Goal: Check status: Check status

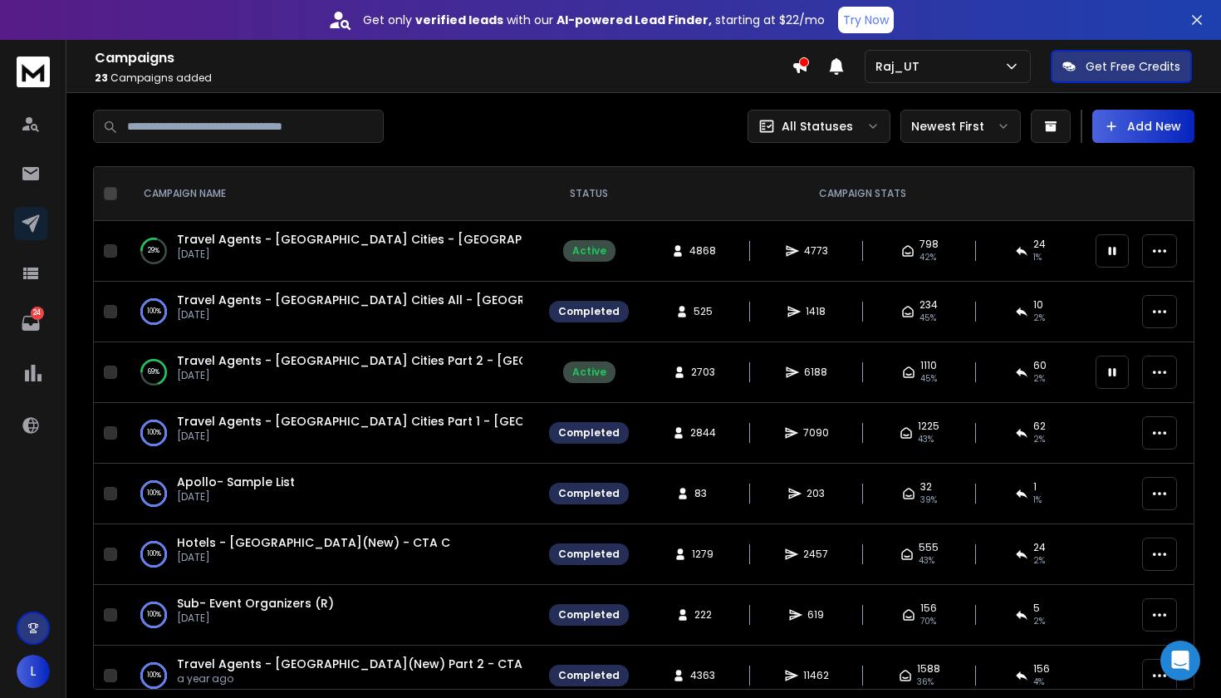
click at [203, 249] on p "[DATE]" at bounding box center [350, 254] width 346 height 13
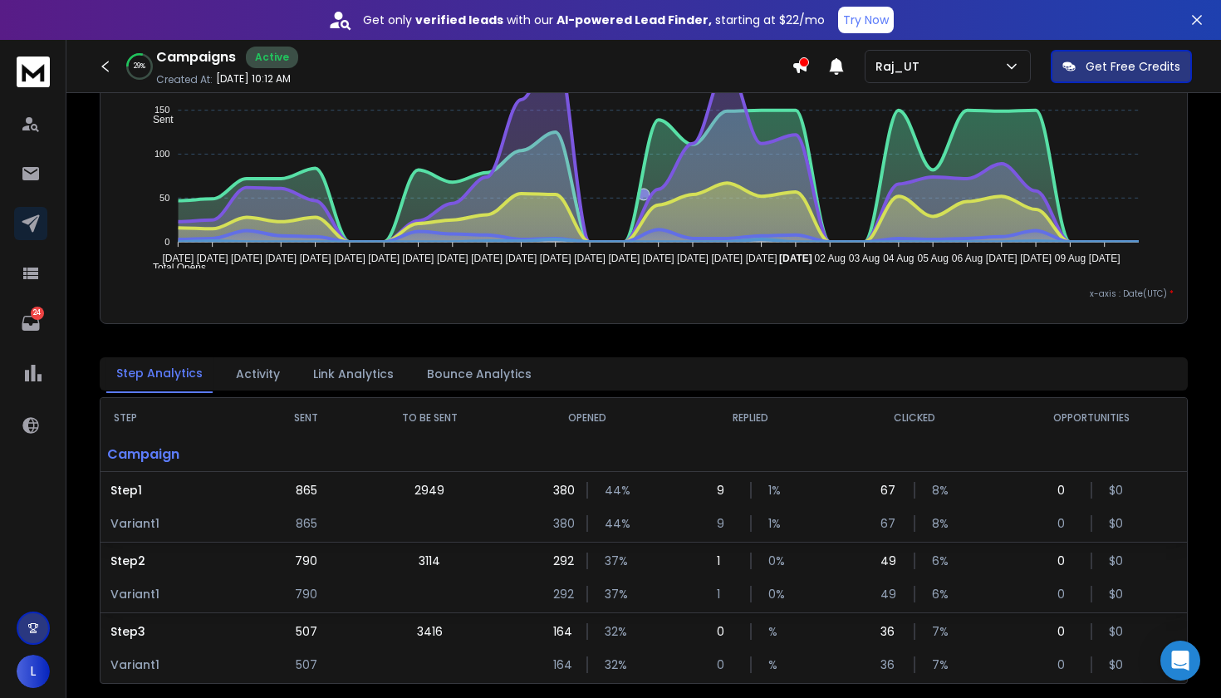
scroll to position [505, 0]
click at [104, 67] on icon at bounding box center [104, 66] width 7 height 11
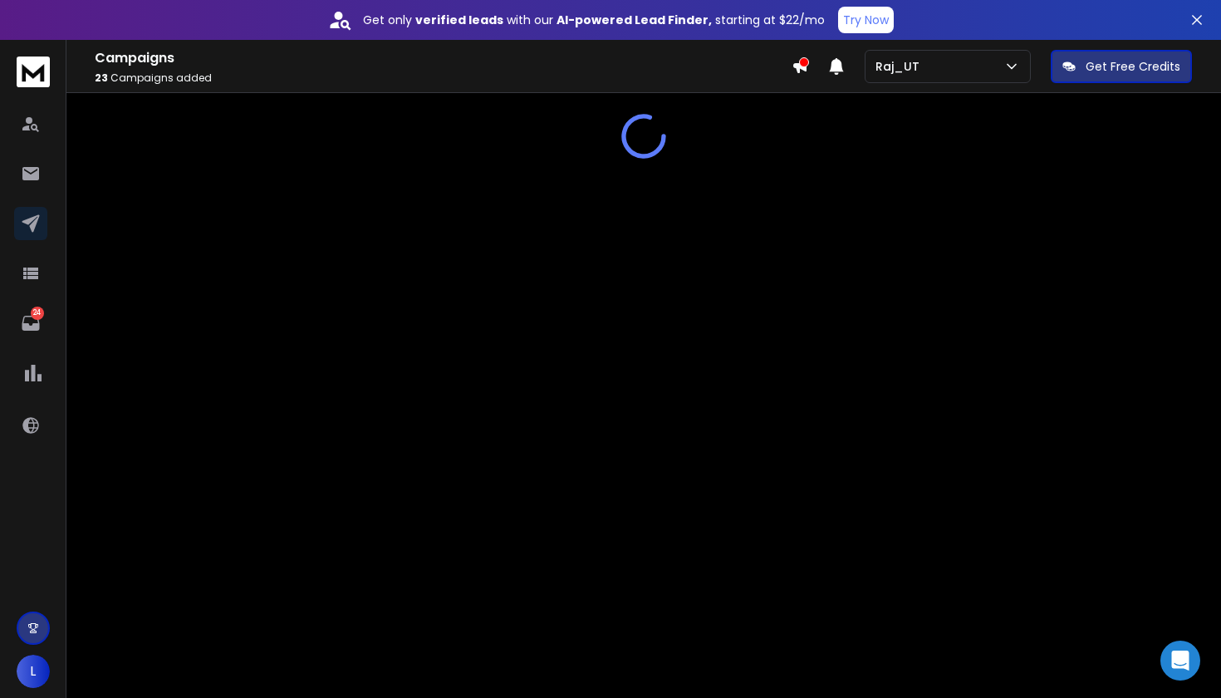
scroll to position [40, 0]
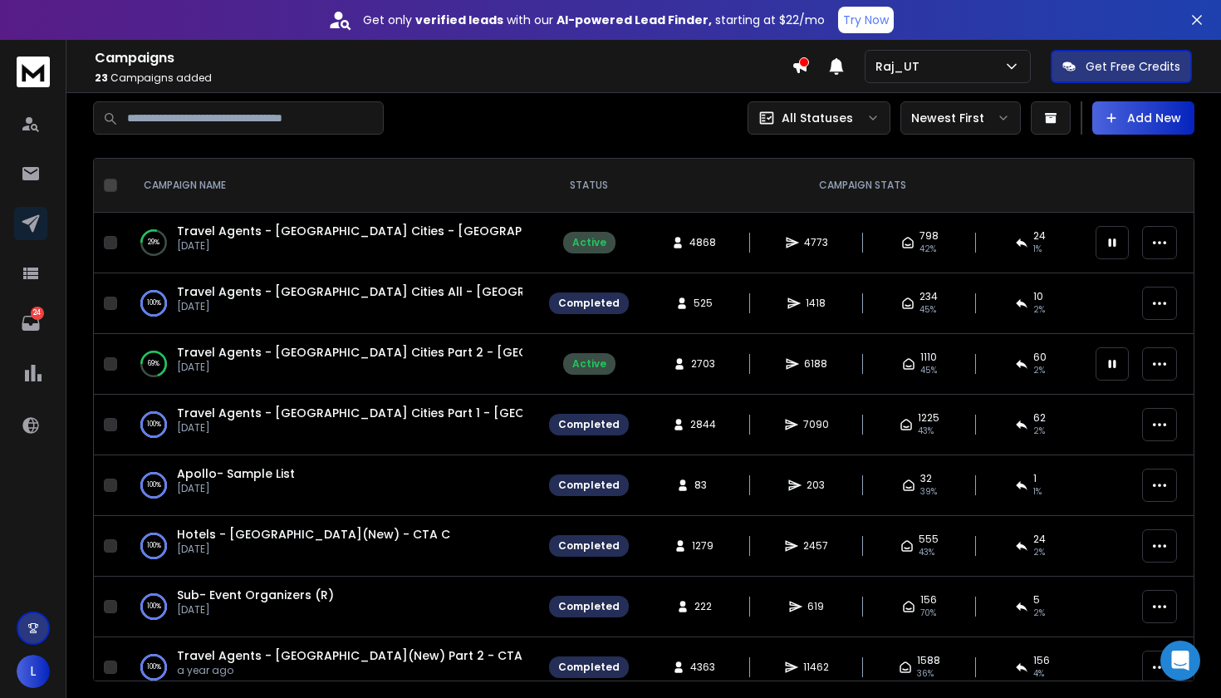
click at [224, 360] on p "[DATE]" at bounding box center [350, 366] width 346 height 13
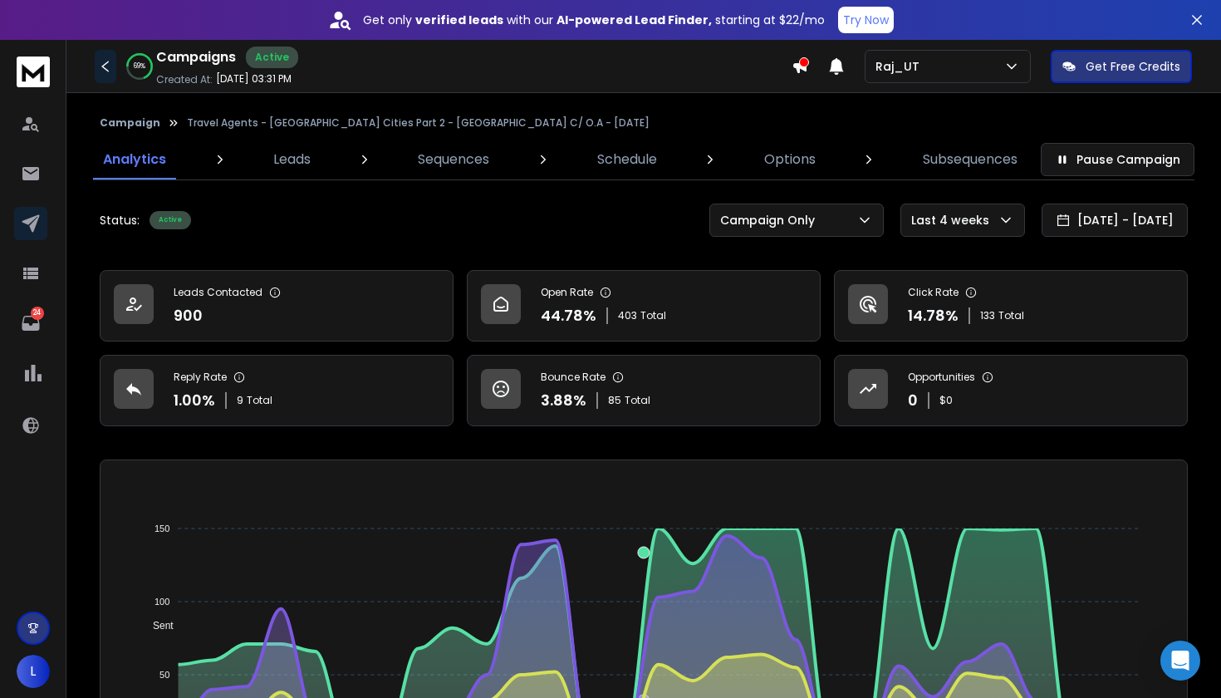
click at [109, 64] on icon at bounding box center [105, 66] width 15 height 15
